Goal: Task Accomplishment & Management: Manage account settings

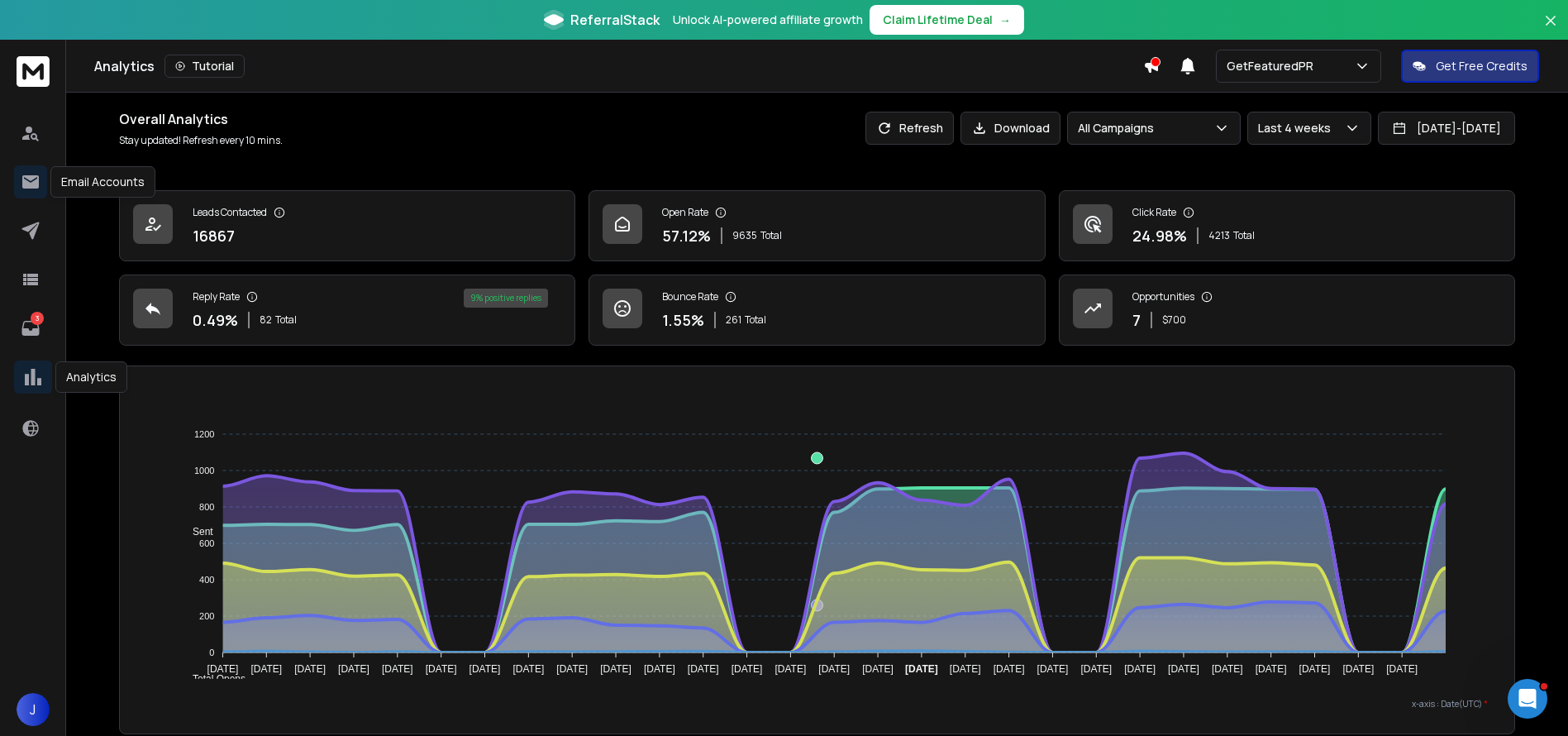
click at [39, 197] on link at bounding box center [30, 182] width 33 height 33
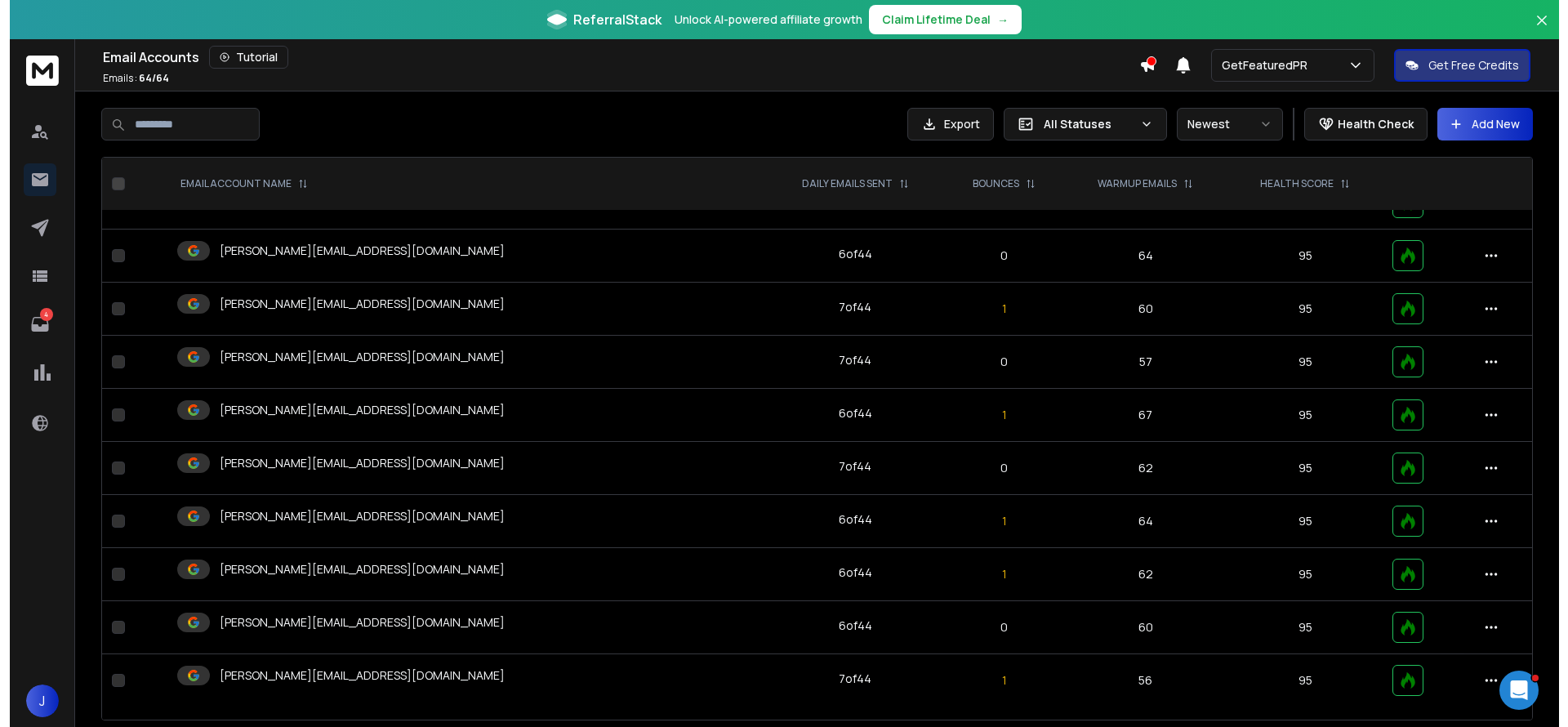
scroll to position [2615, 0]
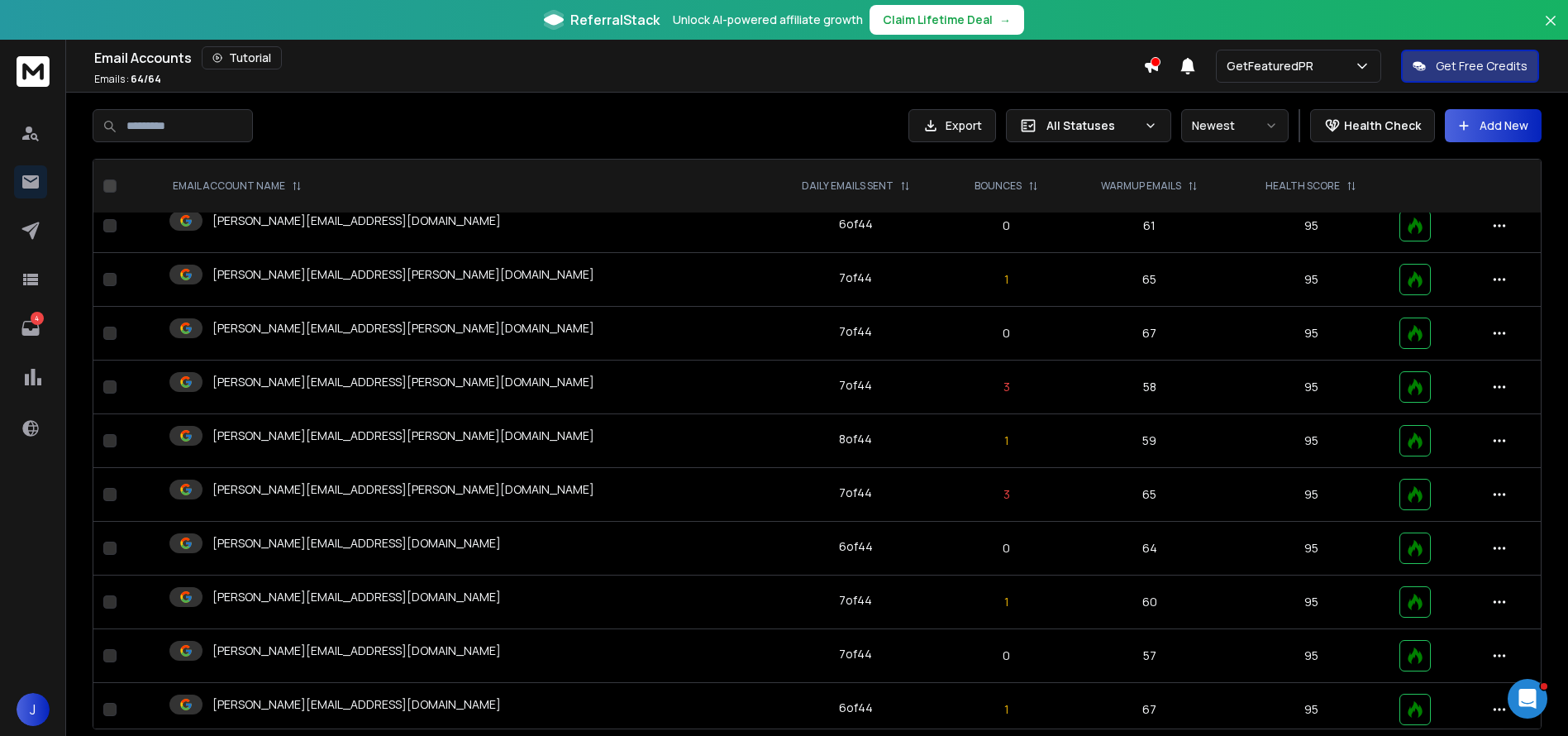
click at [957, 491] on p "3" at bounding box center [1007, 494] width 101 height 17
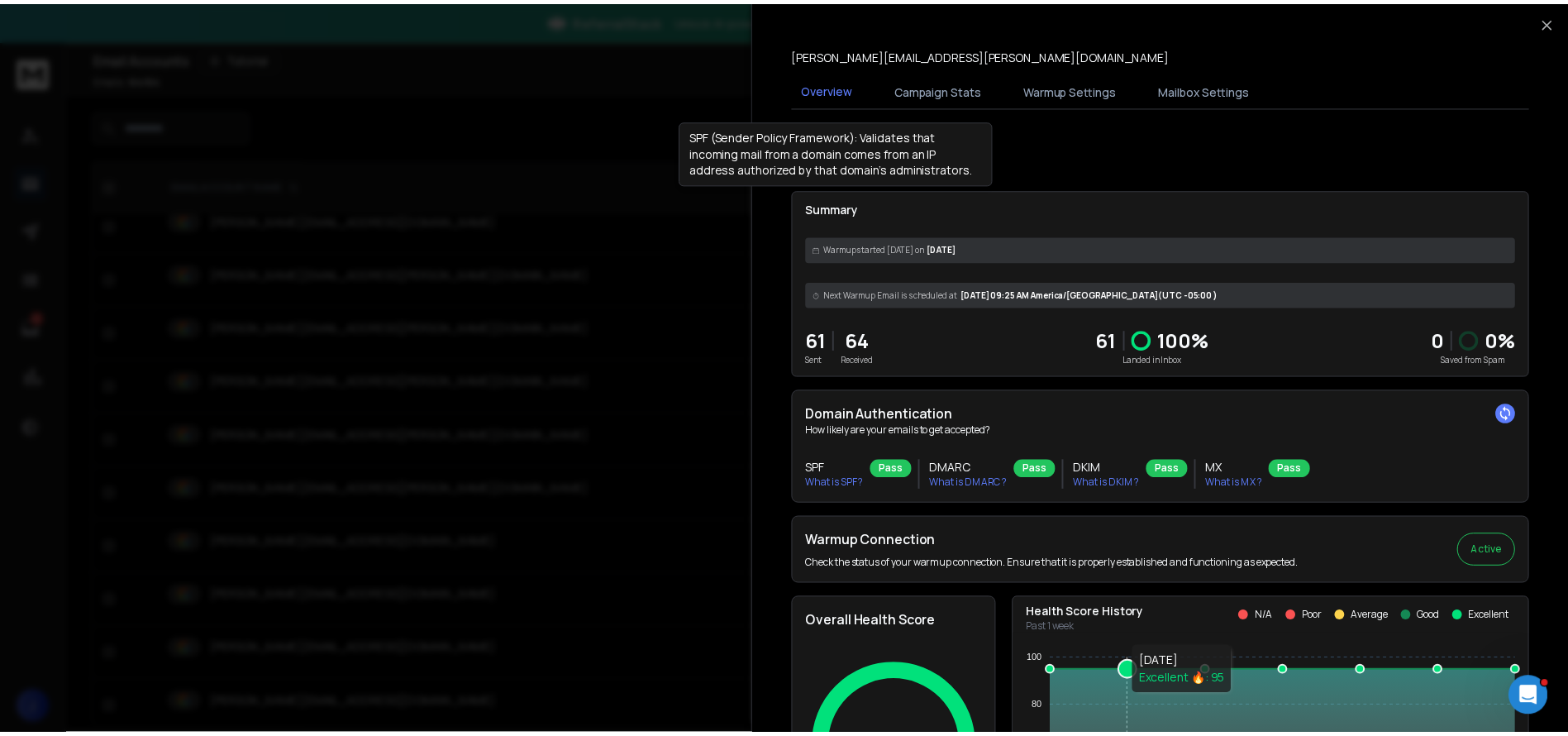
scroll to position [290, 0]
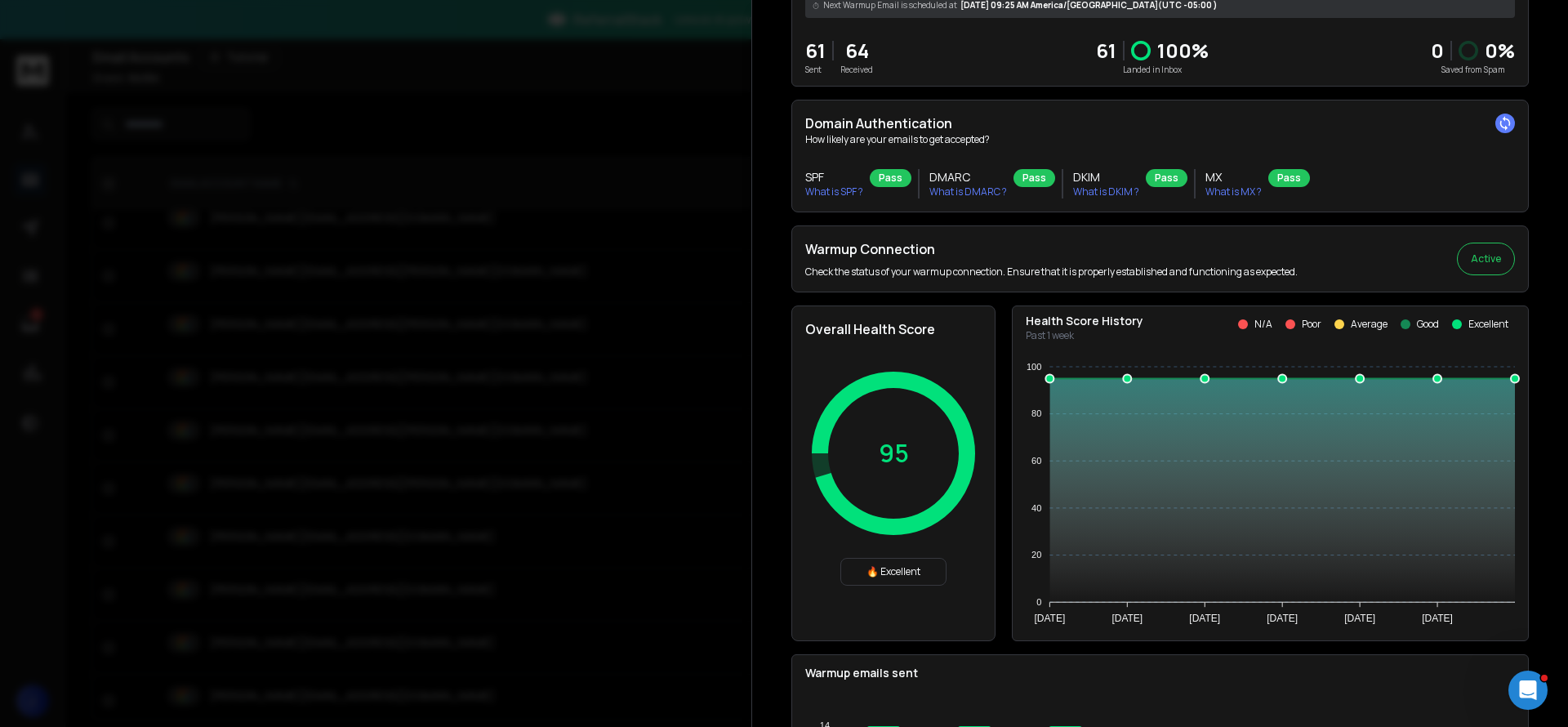
click at [596, 560] on div at bounding box center [784, 363] width 1568 height 727
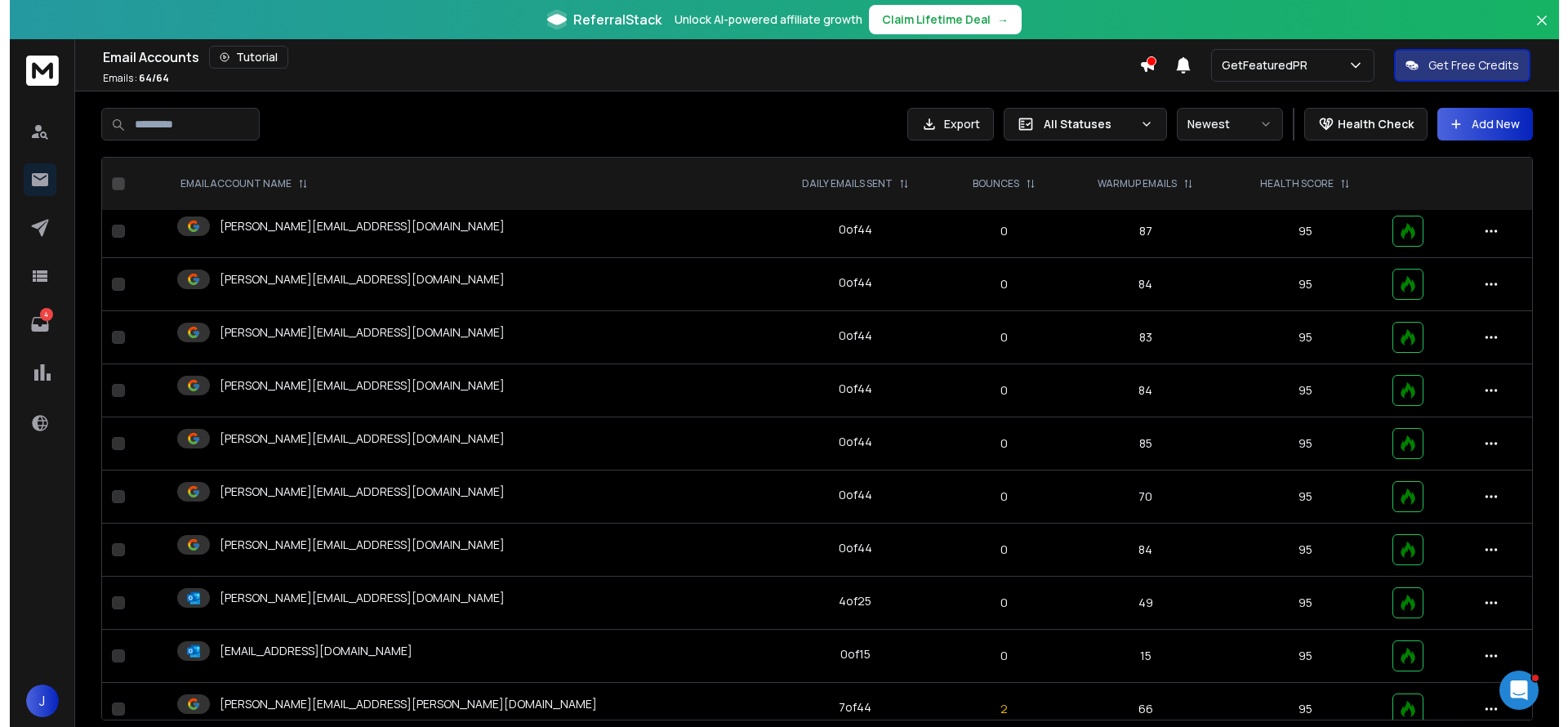
scroll to position [2044, 0]
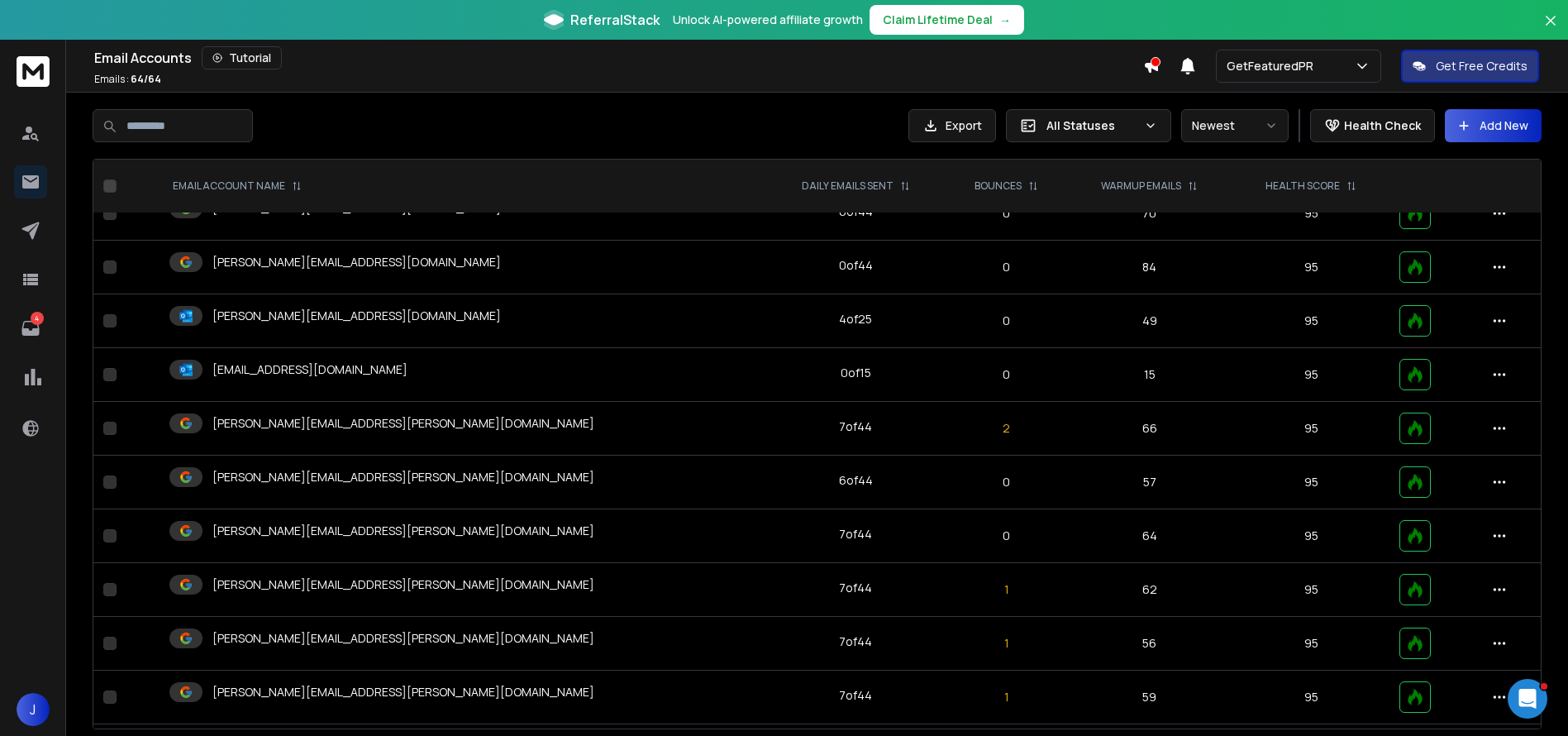
click at [336, 320] on p "[PERSON_NAME][EMAIL_ADDRESS][DOMAIN_NAME]" at bounding box center [357, 315] width 289 height 17
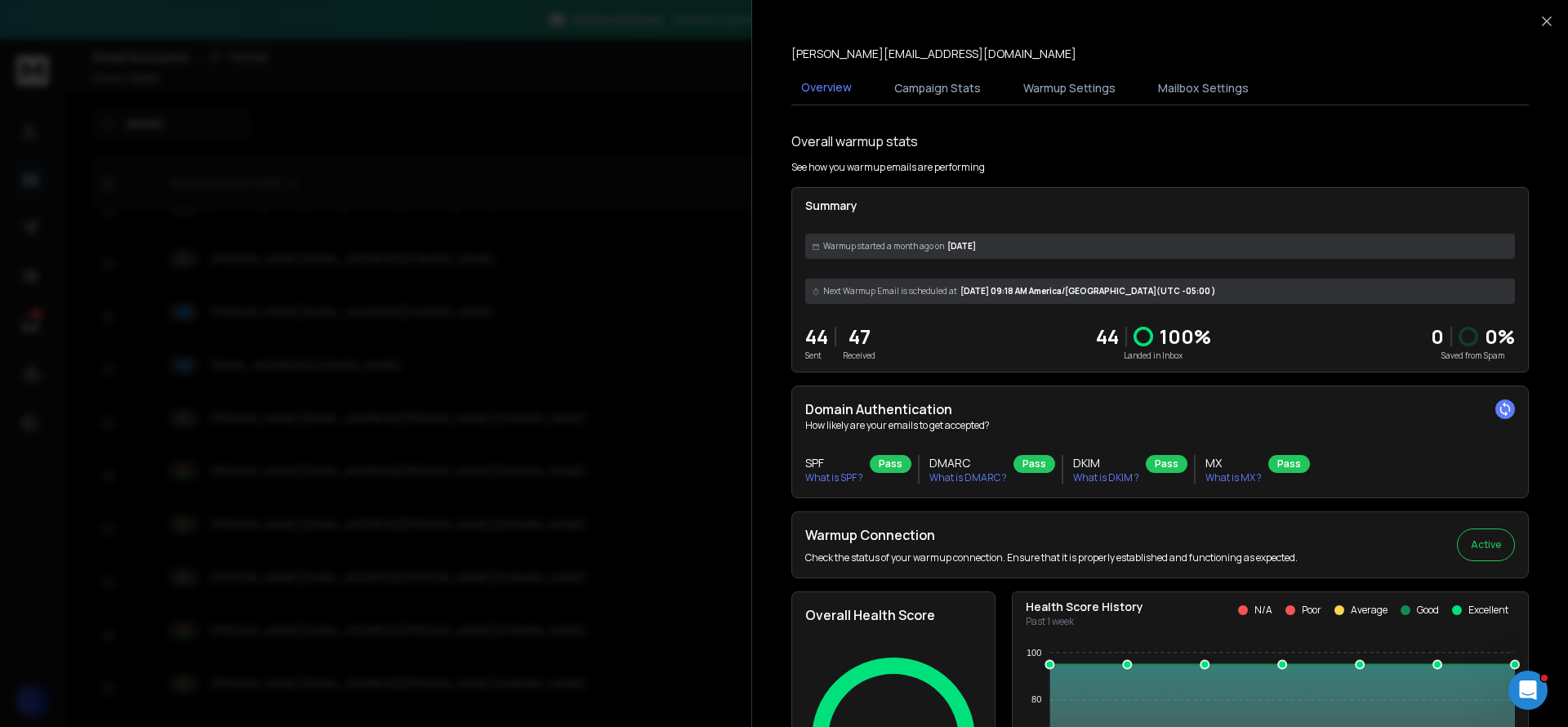
click at [1186, 77] on button "Mailbox Settings" at bounding box center [1203, 87] width 110 height 36
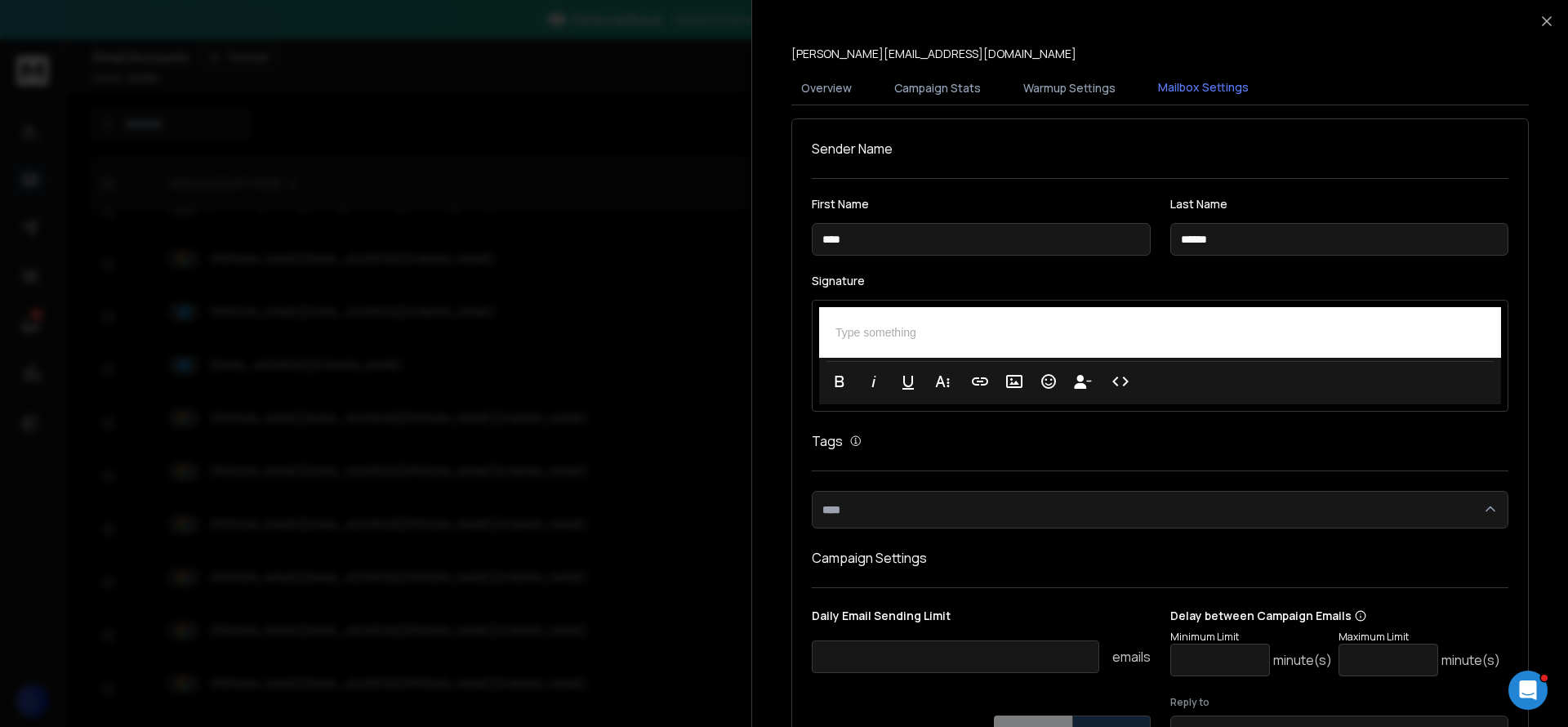
scroll to position [252, 0]
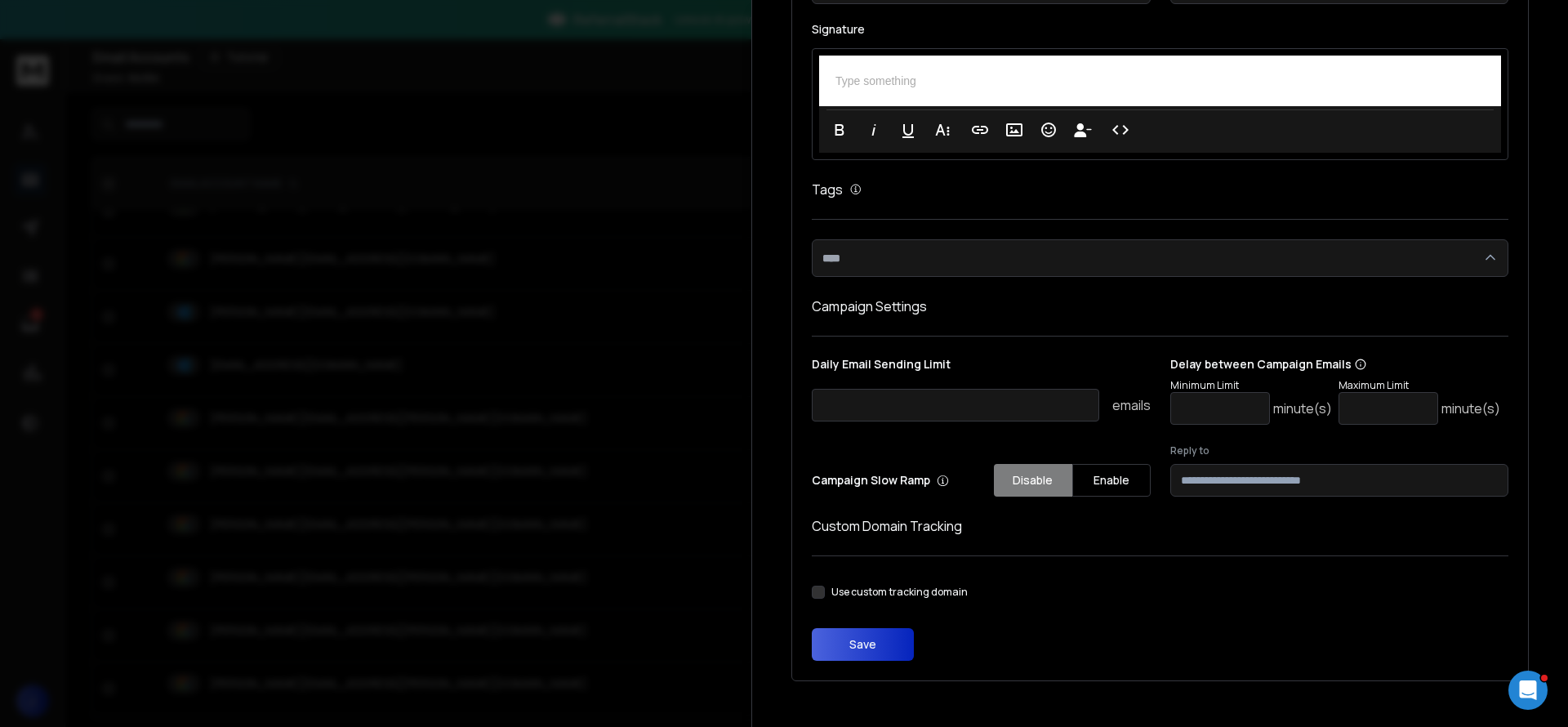
drag, startPoint x: 921, startPoint y: 401, endPoint x: 784, endPoint y: 394, distance: 137.2
click at [784, 394] on div "[PERSON_NAME][EMAIL_ADDRESS][DOMAIN_NAME] Overview Campaign Stats Warmup Settin…" at bounding box center [1160, 237] width 777 height 939
type input "**"
drag, startPoint x: 1247, startPoint y: 414, endPoint x: 1170, endPoint y: 413, distance: 77.0
click at [1170, 413] on input "**" at bounding box center [1220, 408] width 100 height 33
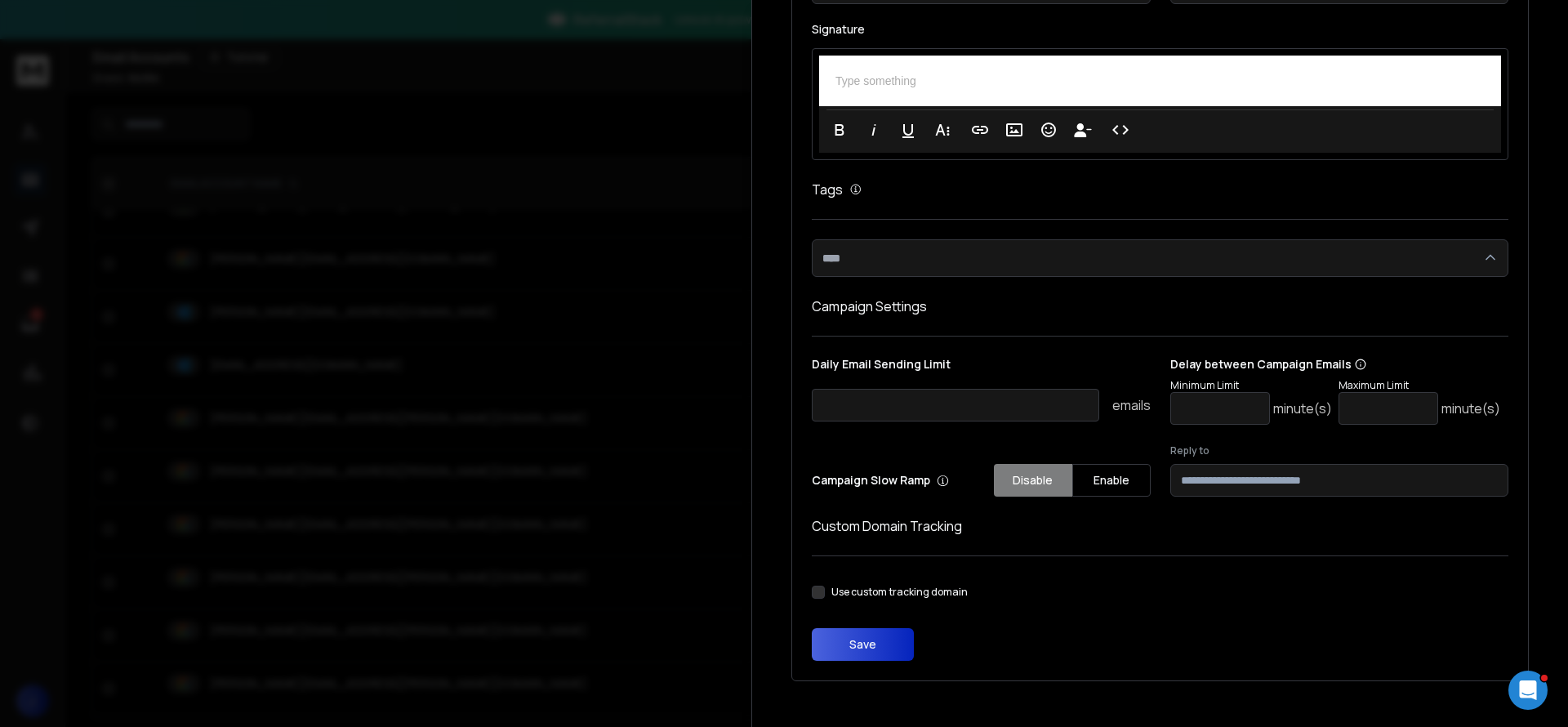
drag, startPoint x: 1396, startPoint y: 414, endPoint x: 1303, endPoint y: 401, distance: 93.9
click at [1303, 401] on div "Minimum Limit ** minute(s) Maximum Limit ** minute(s)" at bounding box center [1336, 402] width 330 height 46
type input "*"
type input "**"
click at [1242, 402] on input "*" at bounding box center [1220, 408] width 100 height 33
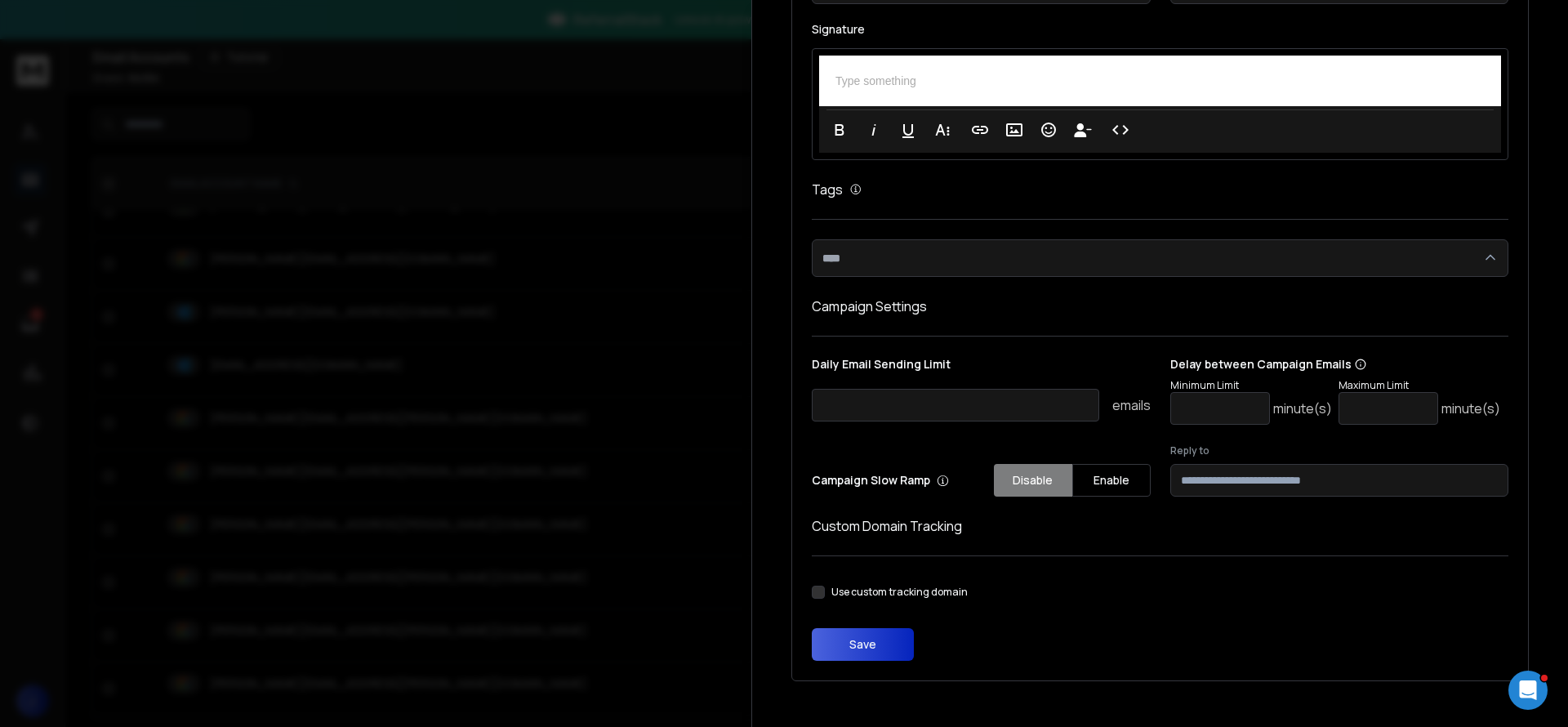
type input "**"
click at [877, 649] on button "Save" at bounding box center [862, 644] width 102 height 33
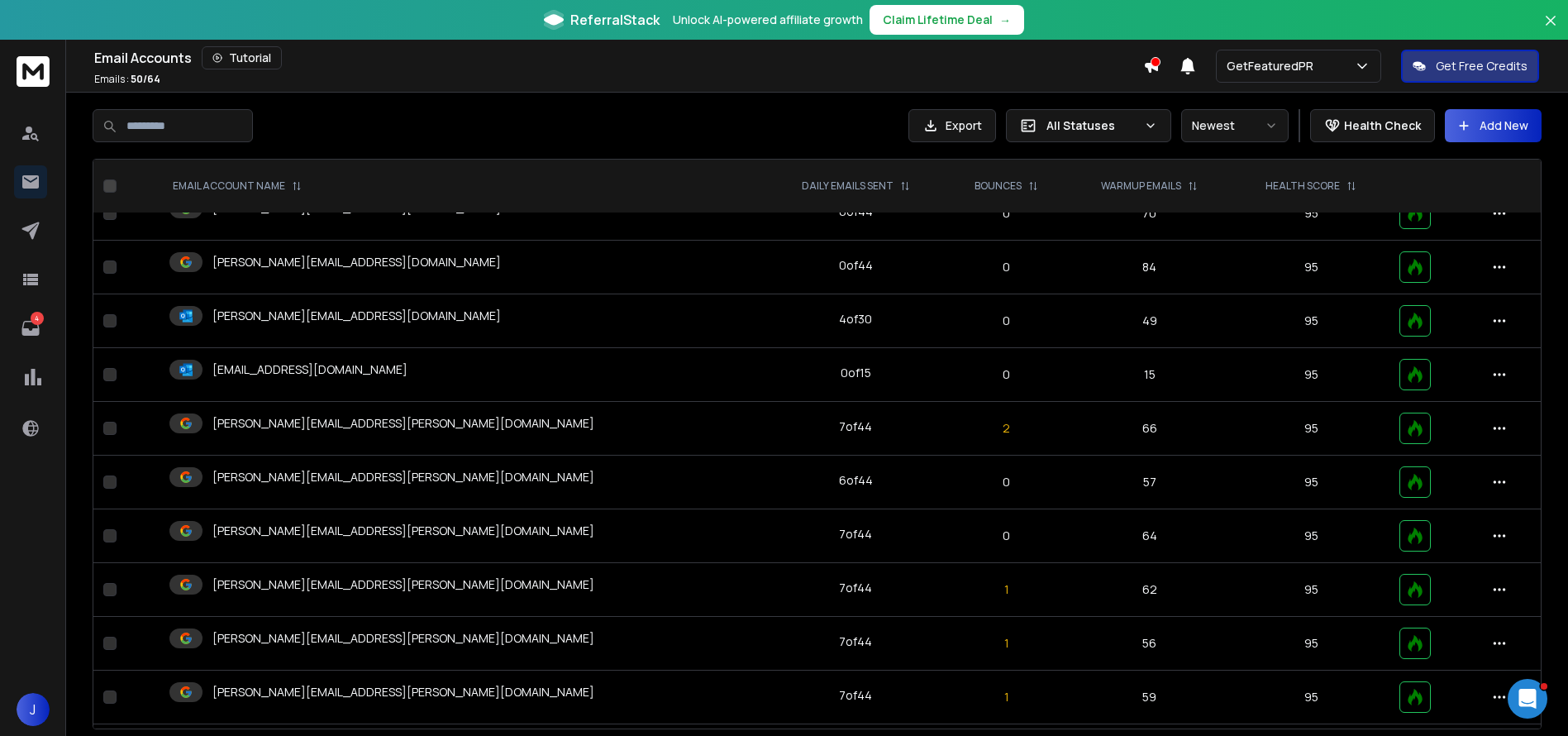
click at [346, 369] on p "[EMAIL_ADDRESS][DOMAIN_NAME]" at bounding box center [310, 369] width 195 height 17
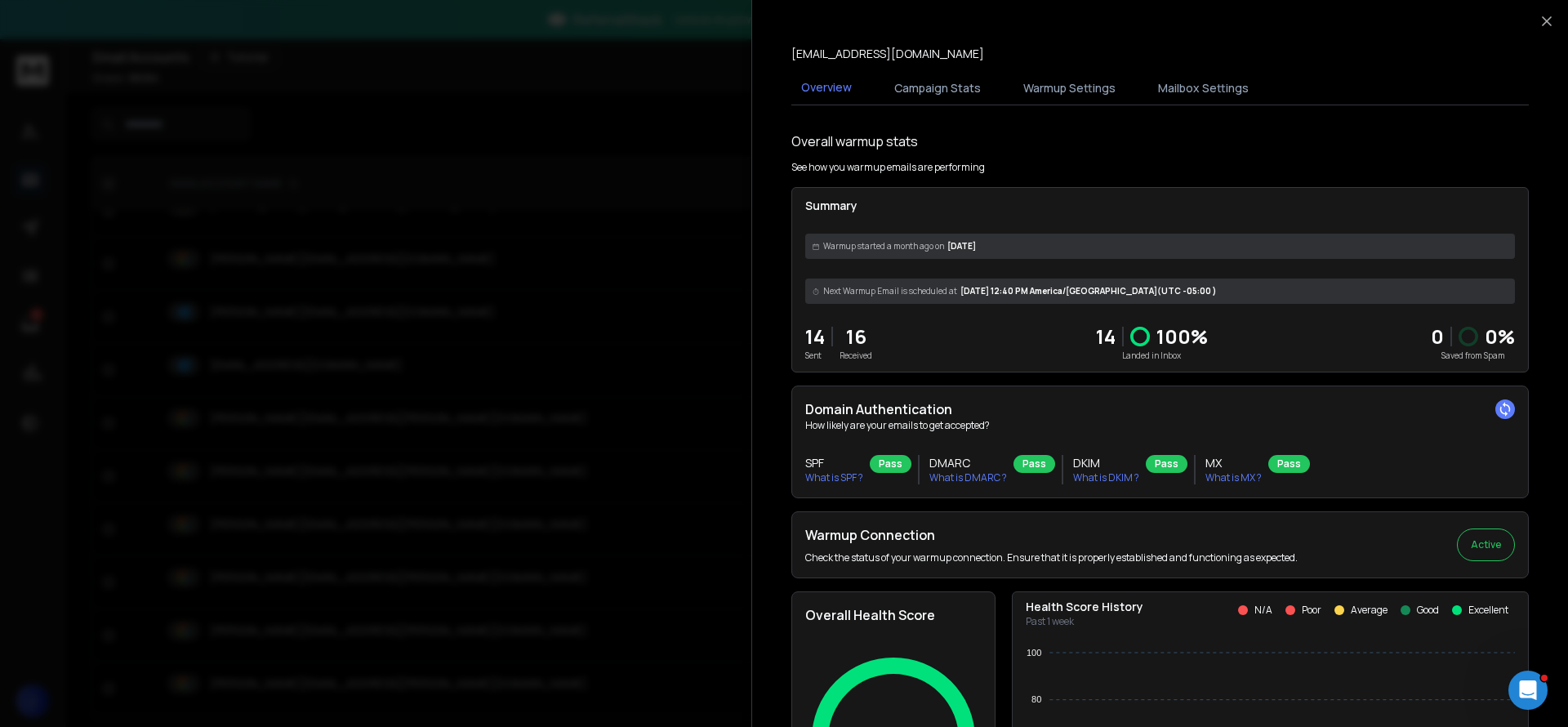
click at [1090, 77] on button "Warmup Settings" at bounding box center [1069, 87] width 112 height 36
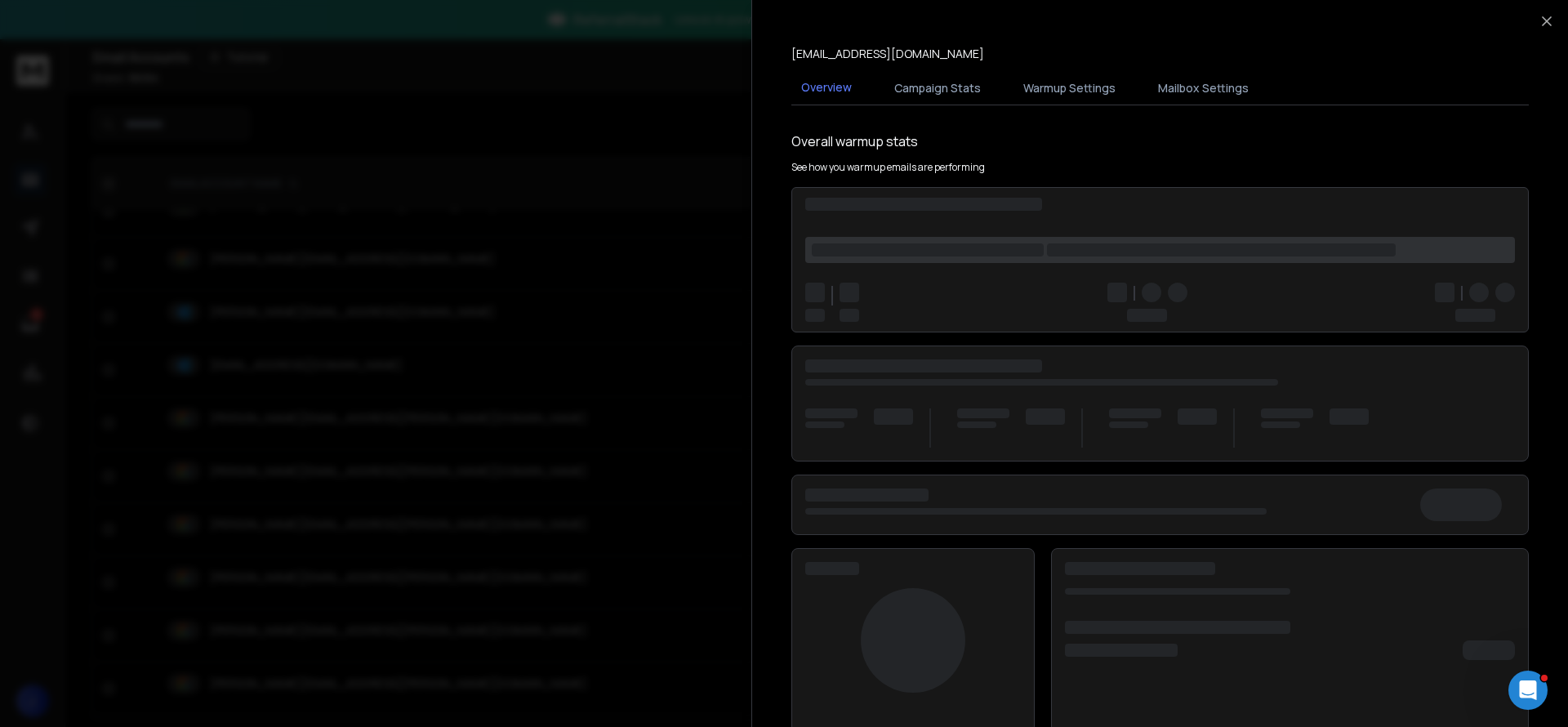
click at [495, 440] on div at bounding box center [784, 363] width 1568 height 727
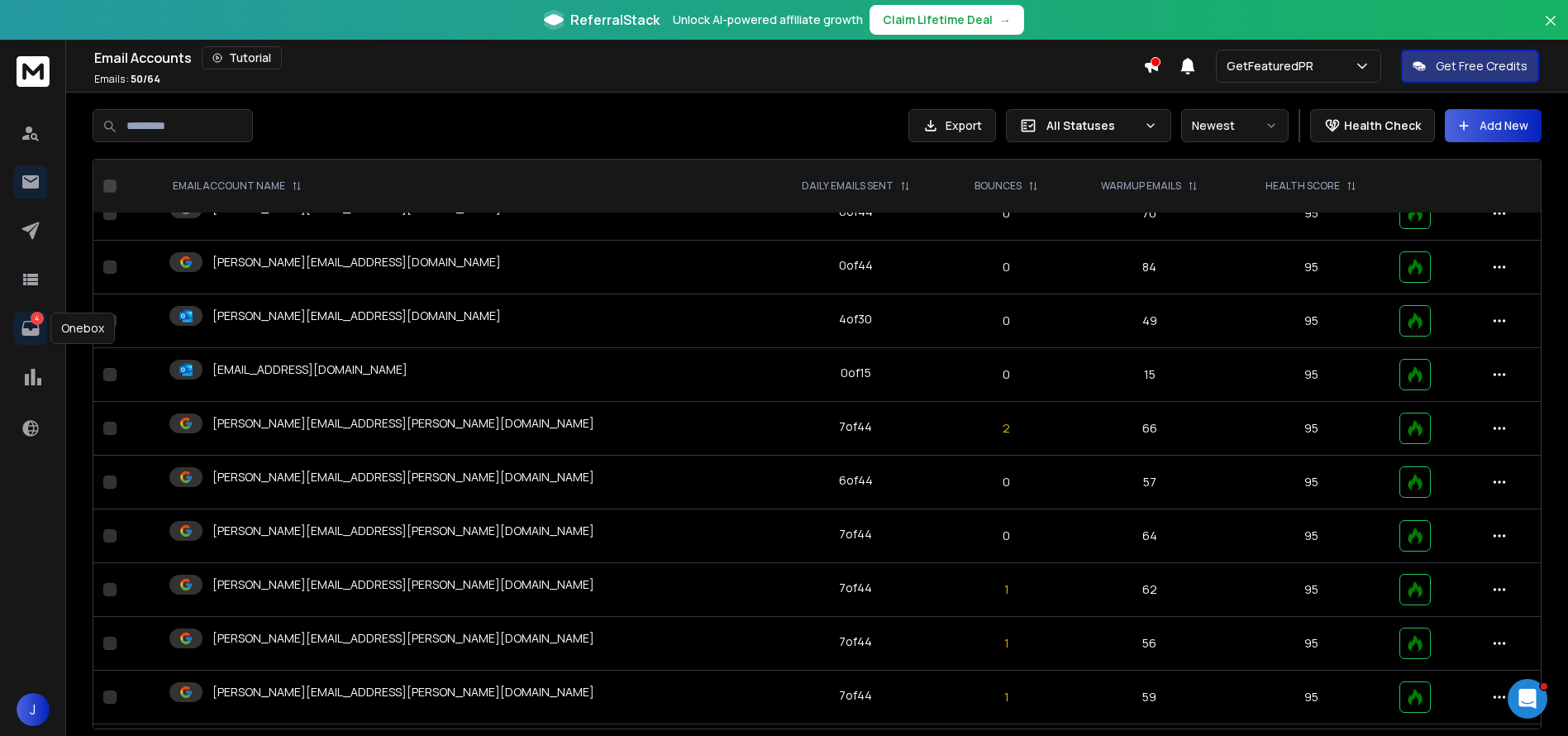
click at [23, 334] on icon at bounding box center [30, 328] width 17 height 15
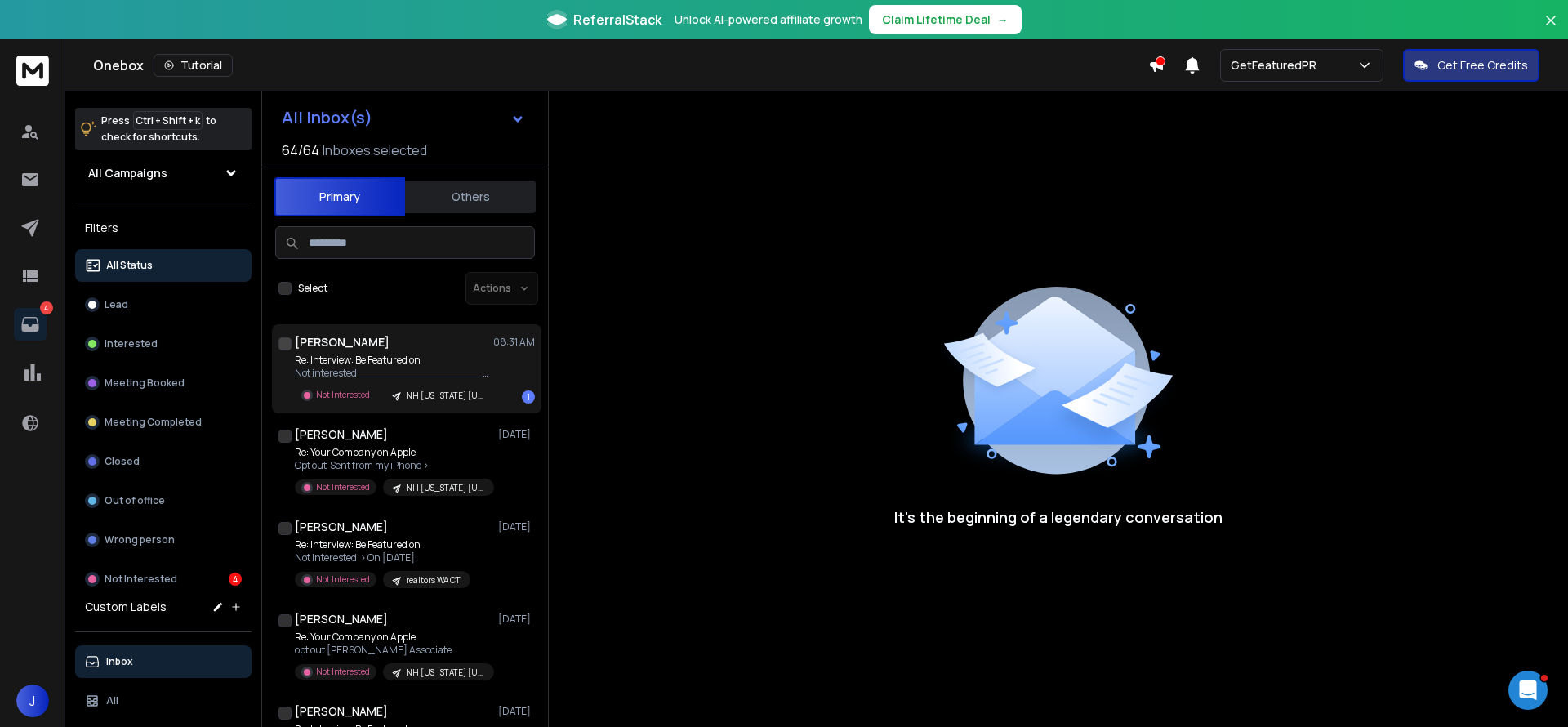
click at [418, 367] on p "Not interested ____________________________________________ [PERSON_NAME]" at bounding box center [393, 374] width 196 height 13
